Goal: Communication & Community: Answer question/provide support

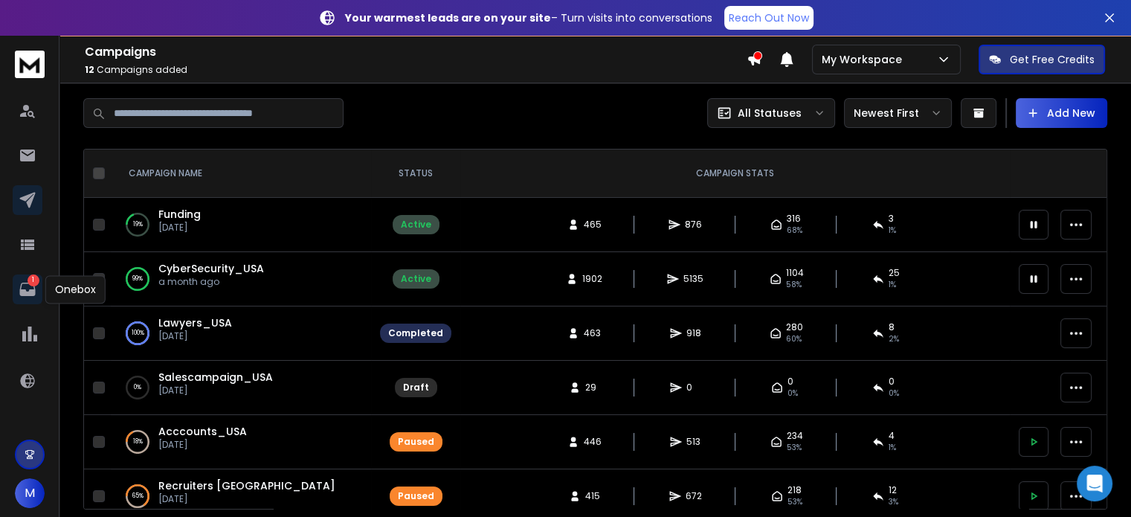
click at [29, 293] on icon at bounding box center [27, 289] width 16 height 13
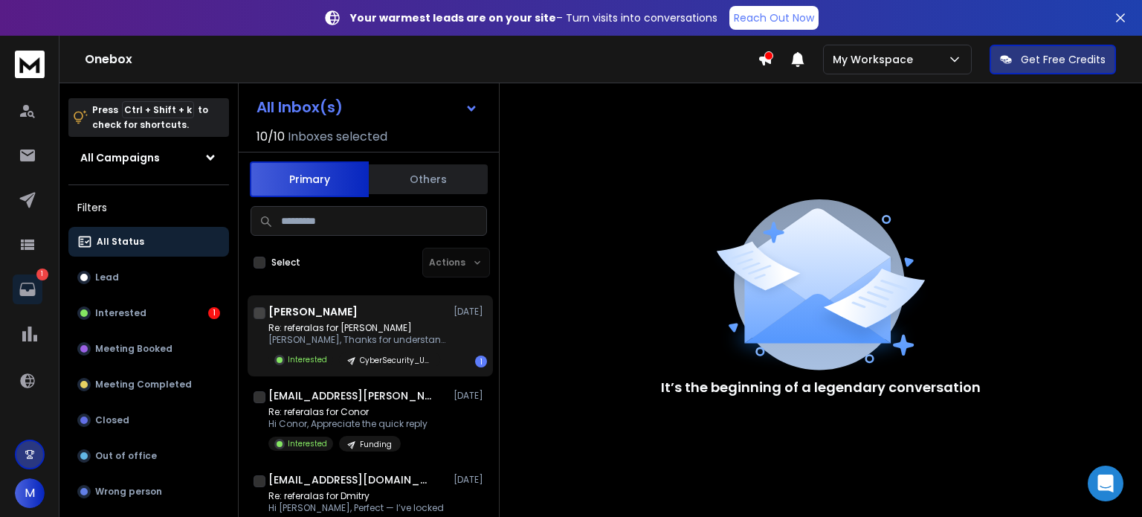
click at [350, 335] on p "[PERSON_NAME], Thanks for understanding. Yes," at bounding box center [357, 340] width 178 height 12
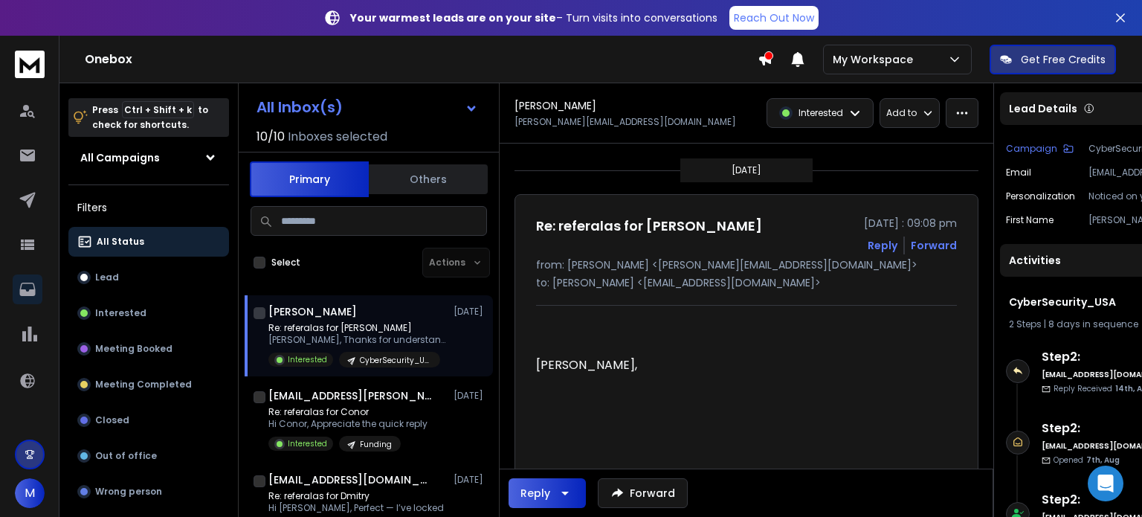
click at [640, 375] on div "Venkat," at bounding box center [740, 365] width 409 height 54
click at [994, 172] on div "Yesterday Re: referalas for Laurance 18 August 2025 : 09:08 pm Reply Forward fr…" at bounding box center [747, 379] width 494 height 442
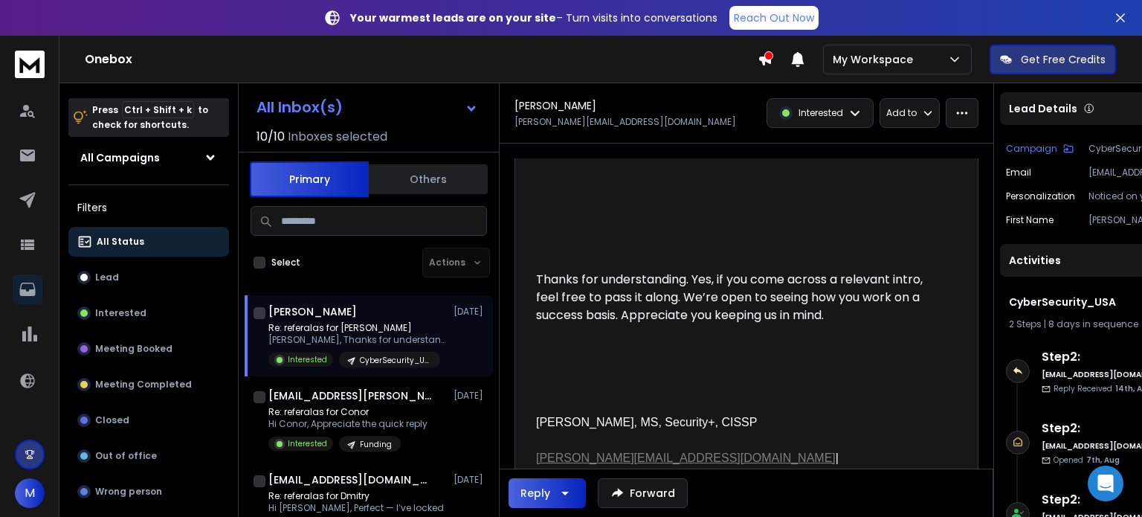
scroll to position [294, 0]
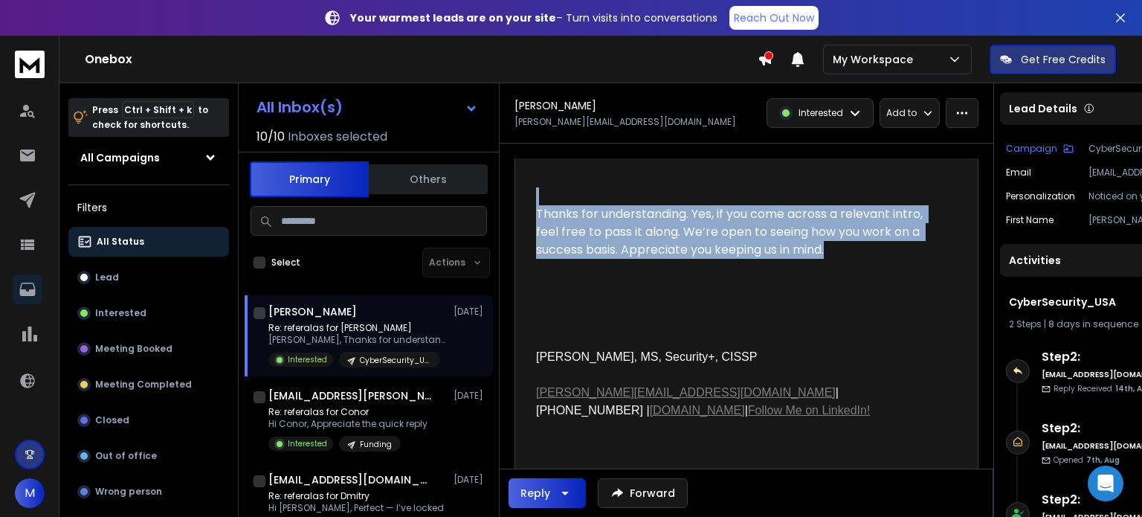
drag, startPoint x: 882, startPoint y: 251, endPoint x: 883, endPoint y: 198, distance: 53.5
click at [883, 198] on div "Thanks for understanding. Yes, if you come across a relevant intro, feel free t…" at bounding box center [740, 231] width 409 height 89
click at [883, 216] on p "Thanks for understanding. Yes, if you come across a relevant intro, feel free t…" at bounding box center [740, 232] width 409 height 54
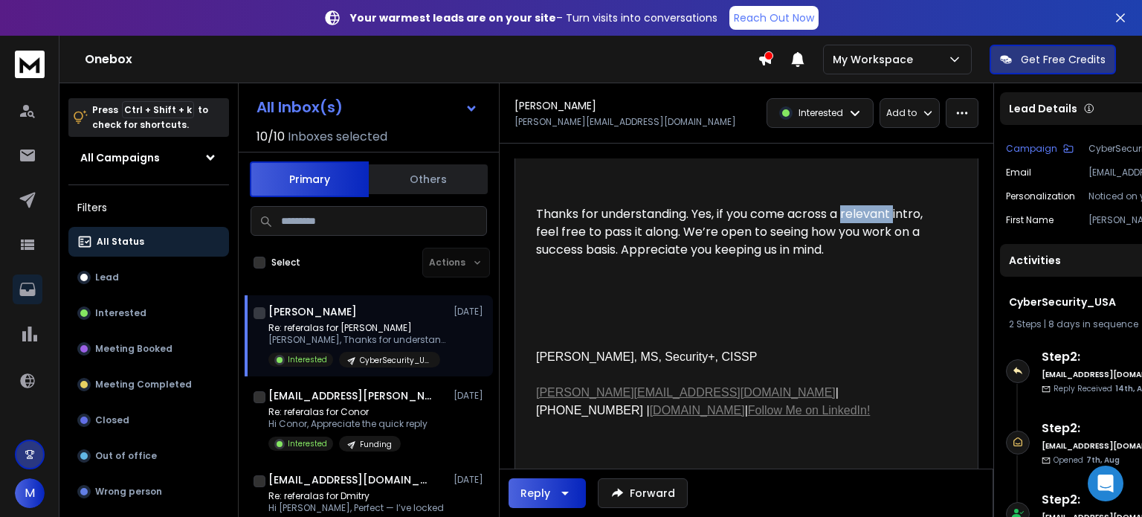
click at [883, 216] on p "Thanks for understanding. Yes, if you come across a relevant intro, feel free t…" at bounding box center [740, 232] width 409 height 54
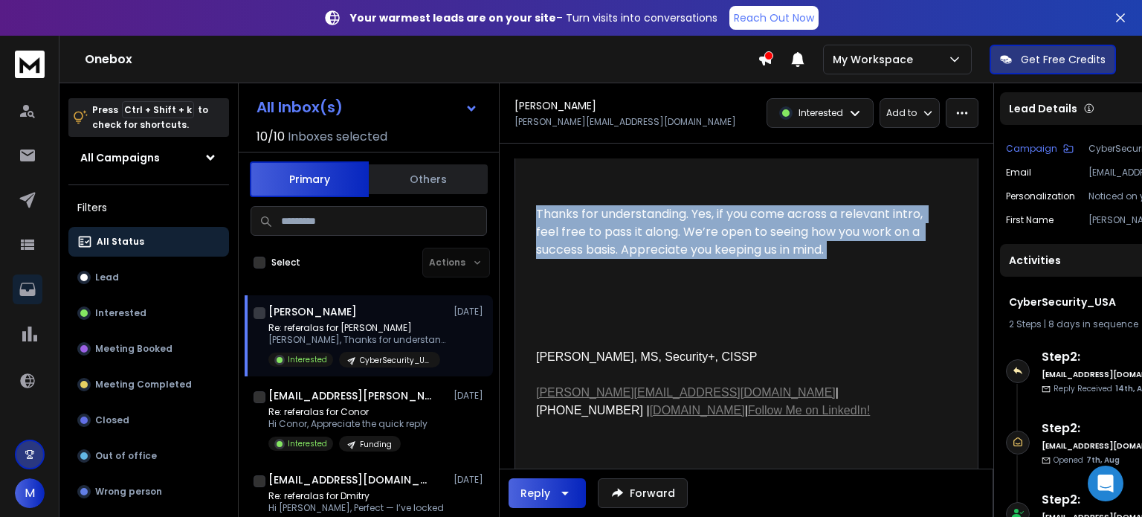
click at [883, 216] on p "Thanks for understanding. Yes, if you come across a relevant intro, feel free t…" at bounding box center [740, 232] width 409 height 54
click at [884, 247] on p "Thanks for understanding. Yes, if you come across a relevant intro, feel free t…" at bounding box center [740, 232] width 409 height 54
drag, startPoint x: 884, startPoint y: 247, endPoint x: 884, endPoint y: 199, distance: 48.3
click at [884, 199] on div "Thanks for understanding. Yes, if you come across a relevant intro, feel free t…" at bounding box center [740, 231] width 409 height 89
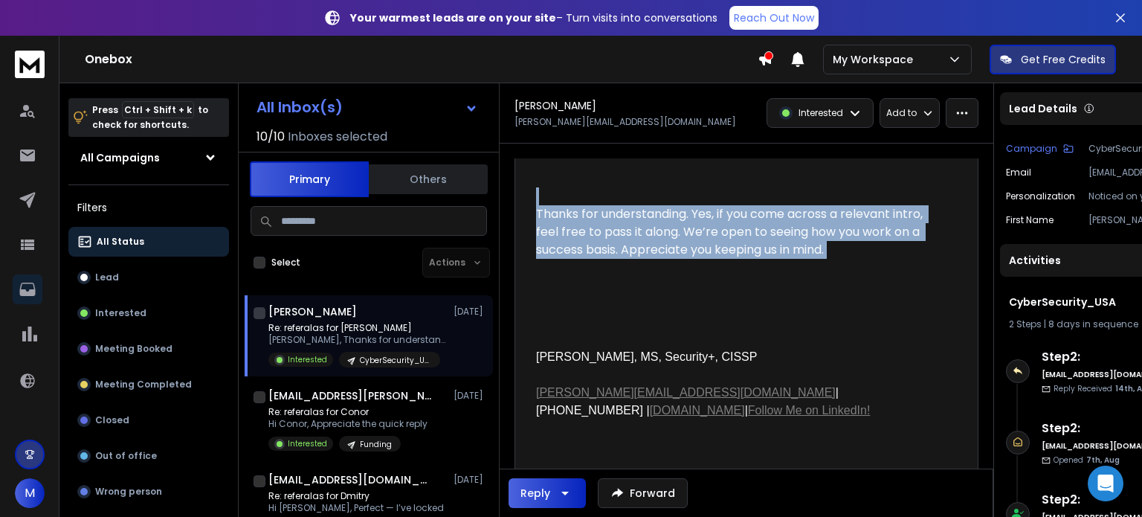
drag, startPoint x: 884, startPoint y: 199, endPoint x: 873, endPoint y: 255, distance: 57.6
click at [873, 255] on div "Thanks for understanding. Yes, if you come across a relevant intro, feel free t…" at bounding box center [740, 231] width 409 height 89
click at [873, 255] on p "Thanks for understanding. Yes, if you come across a relevant intro, feel free t…" at bounding box center [740, 232] width 409 height 54
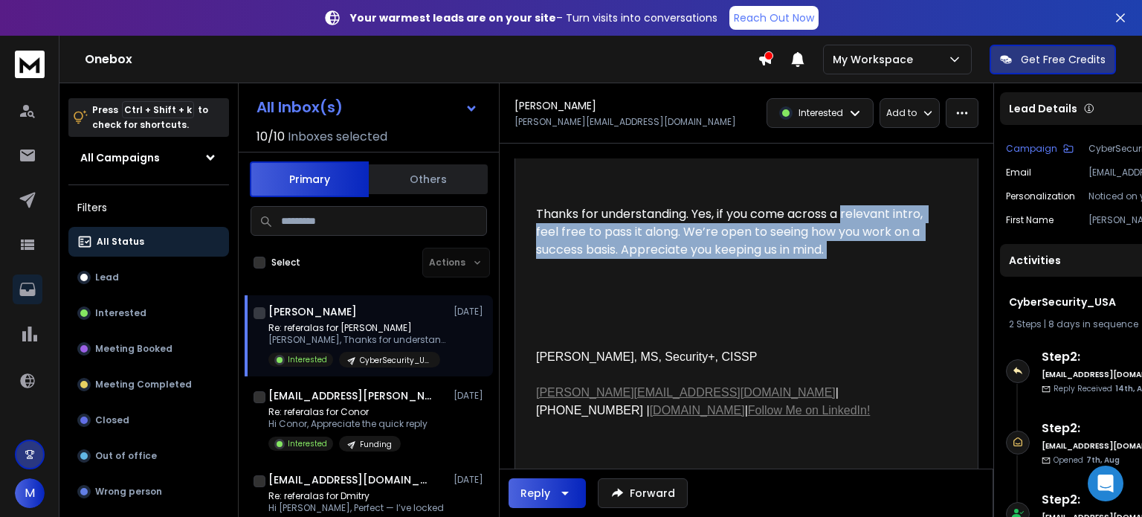
drag, startPoint x: 873, startPoint y: 255, endPoint x: 877, endPoint y: 210, distance: 44.8
click at [877, 210] on p "Thanks for understanding. Yes, if you come across a relevant intro, feel free t…" at bounding box center [740, 232] width 409 height 54
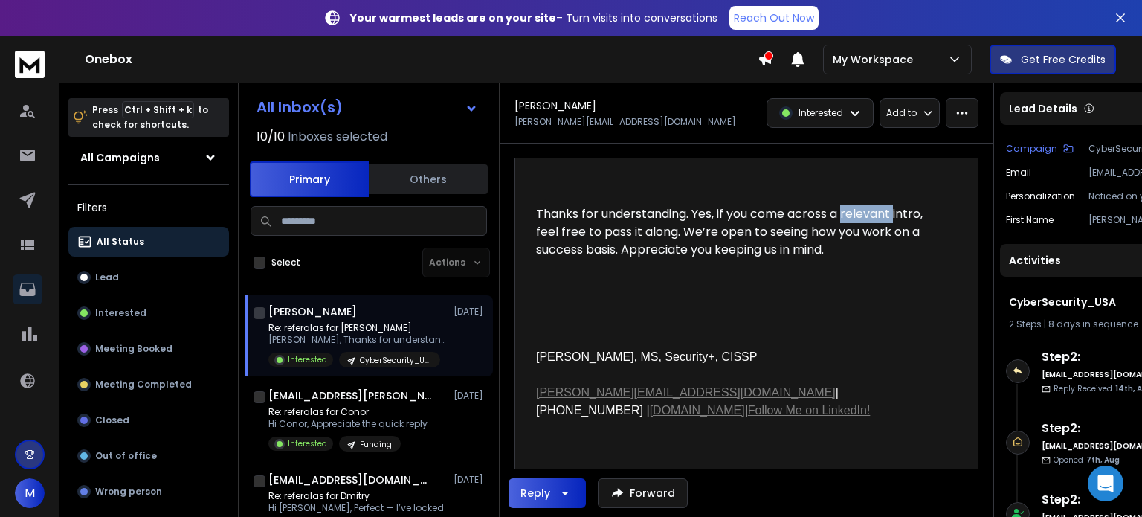
click at [877, 210] on p "Thanks for understanding. Yes, if you come across a relevant intro, feel free t…" at bounding box center [740, 232] width 409 height 54
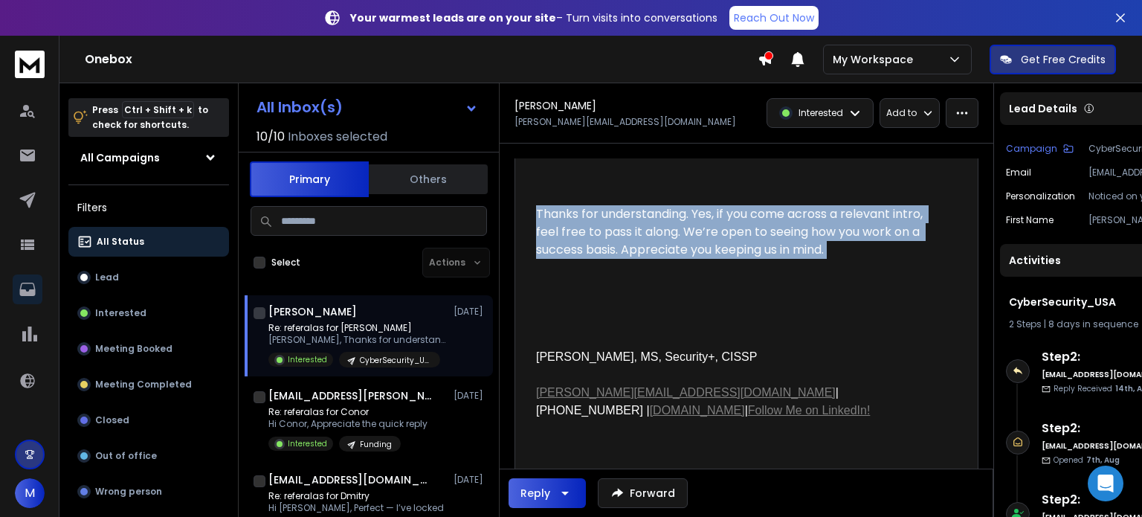
click at [877, 210] on p "Thanks for understanding. Yes, if you come across a relevant intro, feel free t…" at bounding box center [740, 232] width 409 height 54
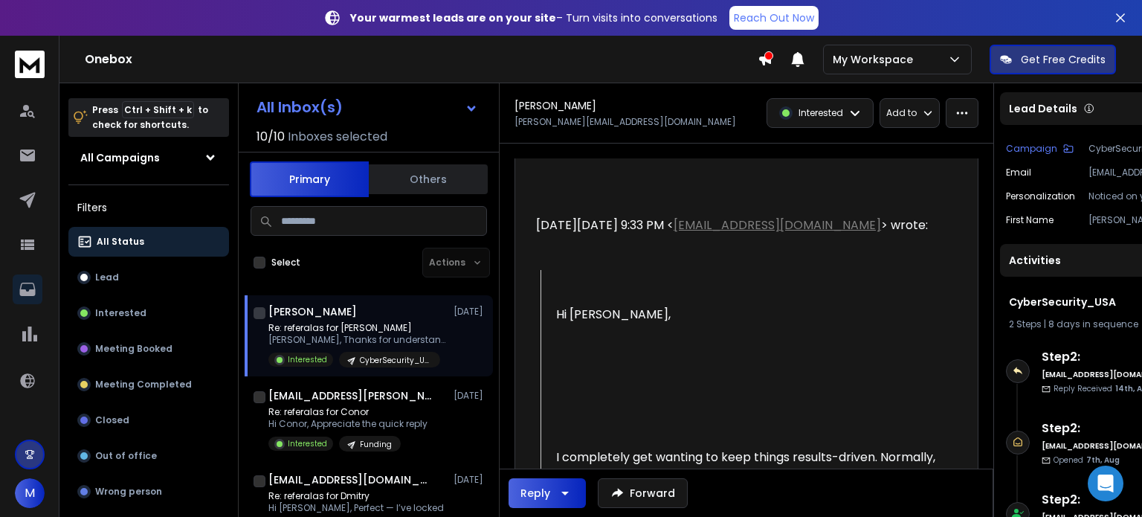
scroll to position [0, 0]
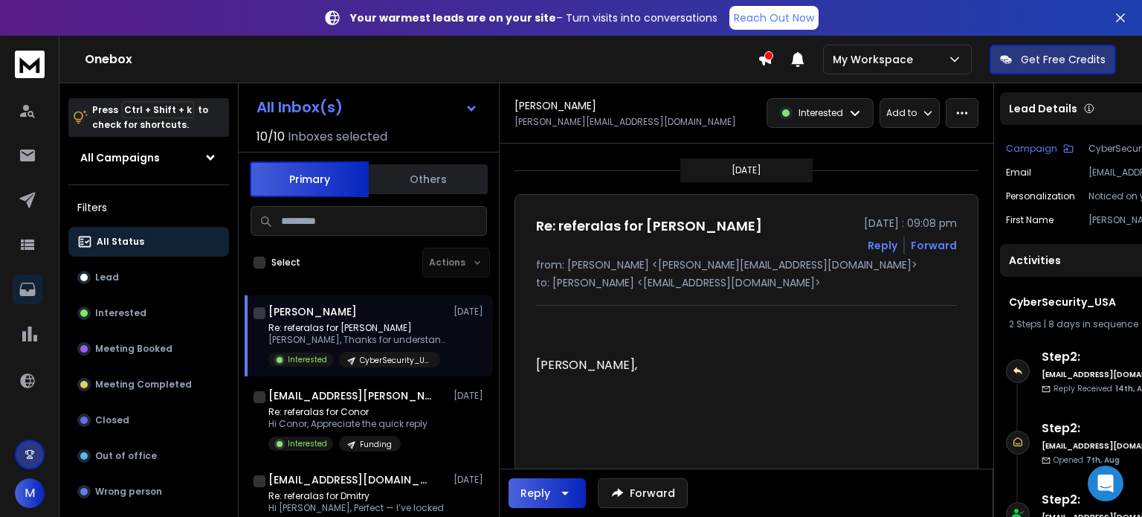
click at [310, 399] on h1 "[EMAIL_ADDRESS][PERSON_NAME][DOMAIN_NAME]" at bounding box center [350, 395] width 164 height 15
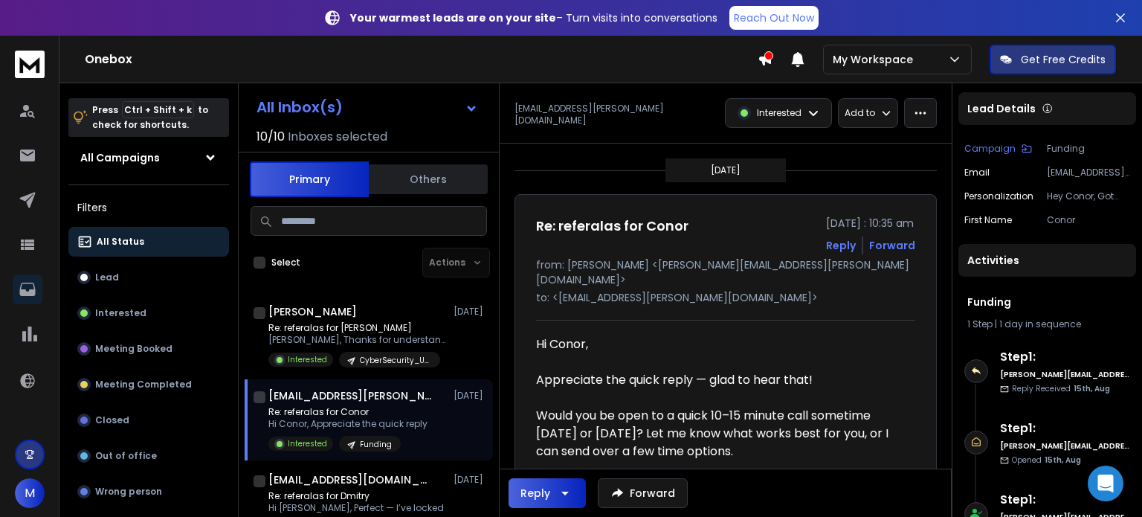
click at [333, 347] on div "Re: referalas for Laurance Venkat, Thanks for understanding. Yes, Interested Cy…" at bounding box center [357, 344] width 178 height 45
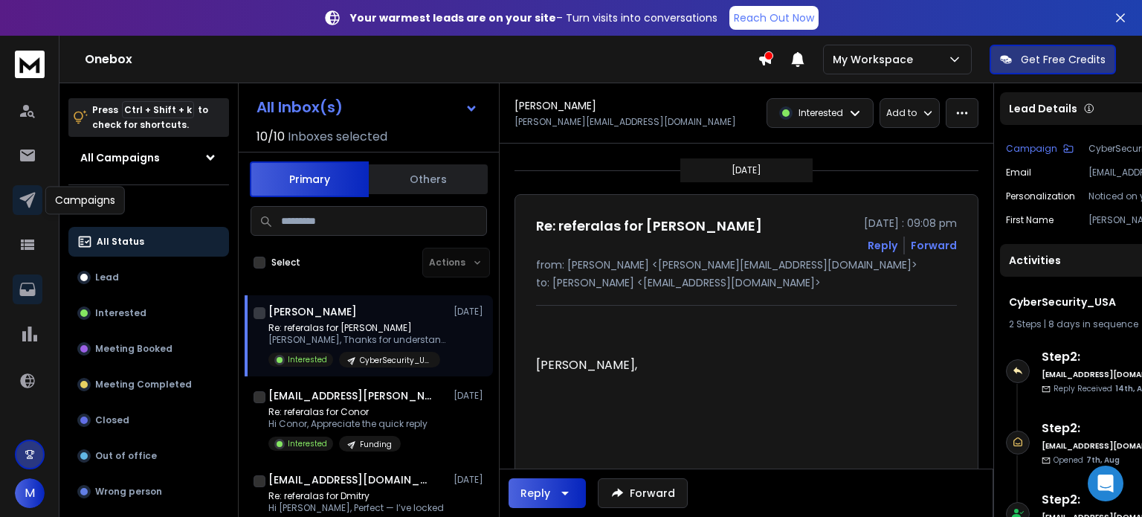
click at [30, 196] on icon at bounding box center [27, 200] width 16 height 16
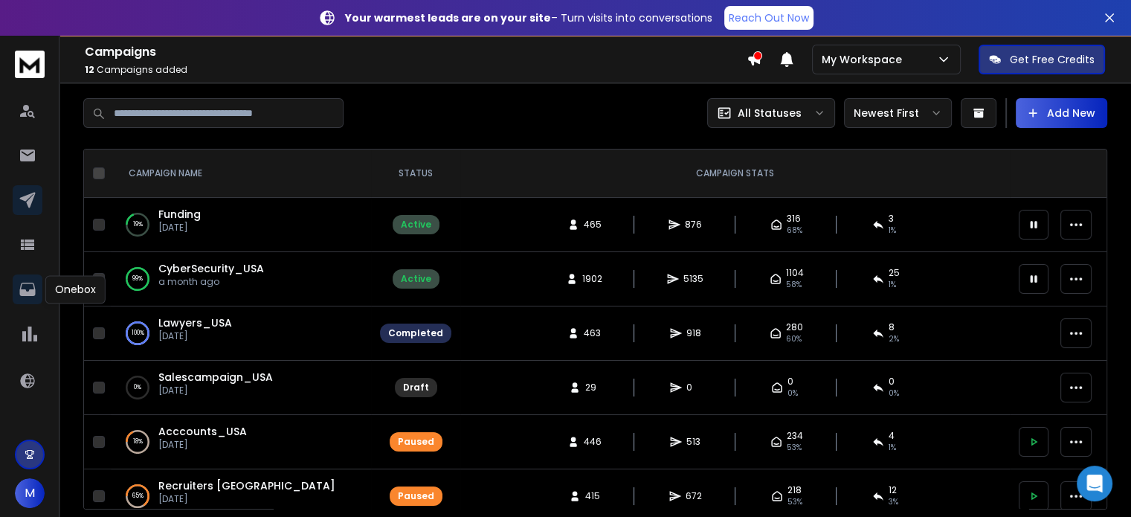
click at [25, 297] on icon at bounding box center [28, 289] width 18 height 18
